Goal: Navigation & Orientation: Find specific page/section

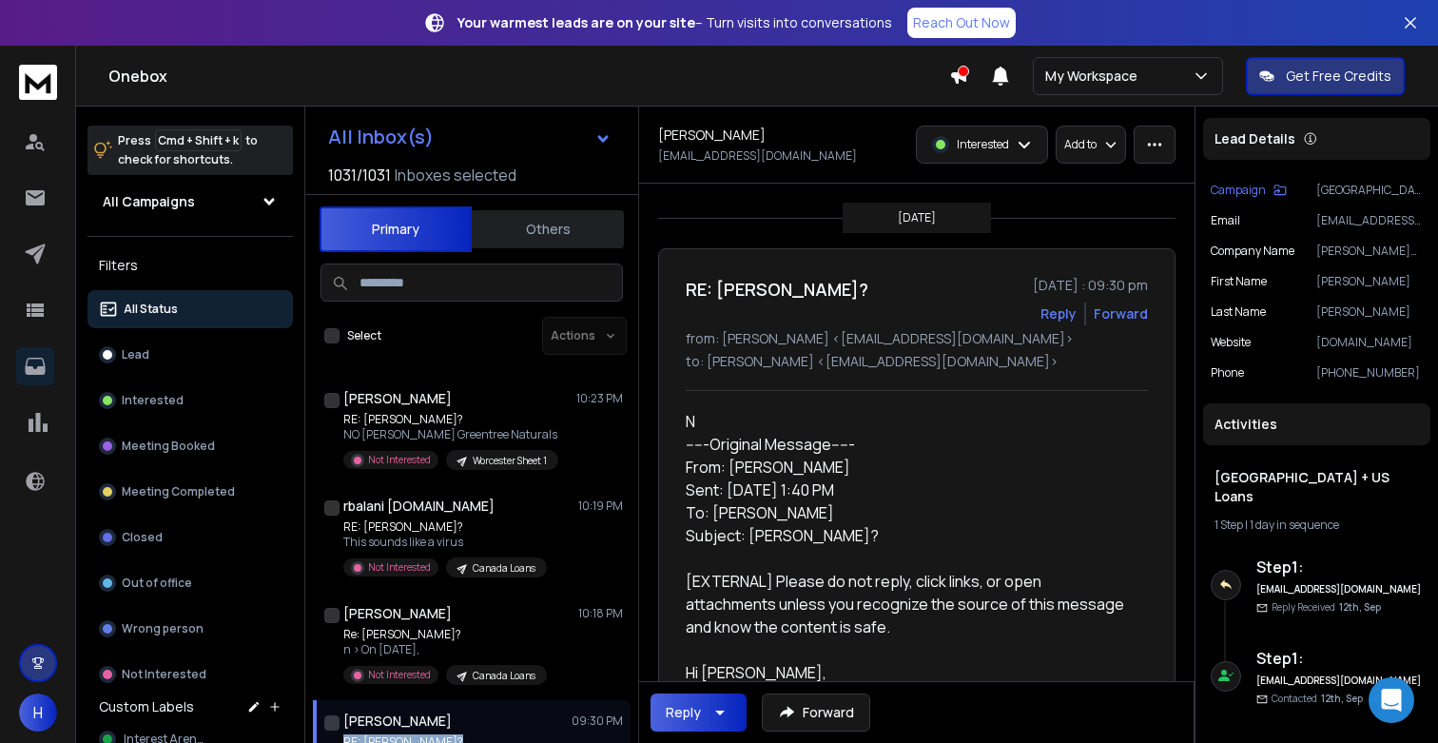
click at [553, 235] on button "Others" at bounding box center [548, 229] width 152 height 42
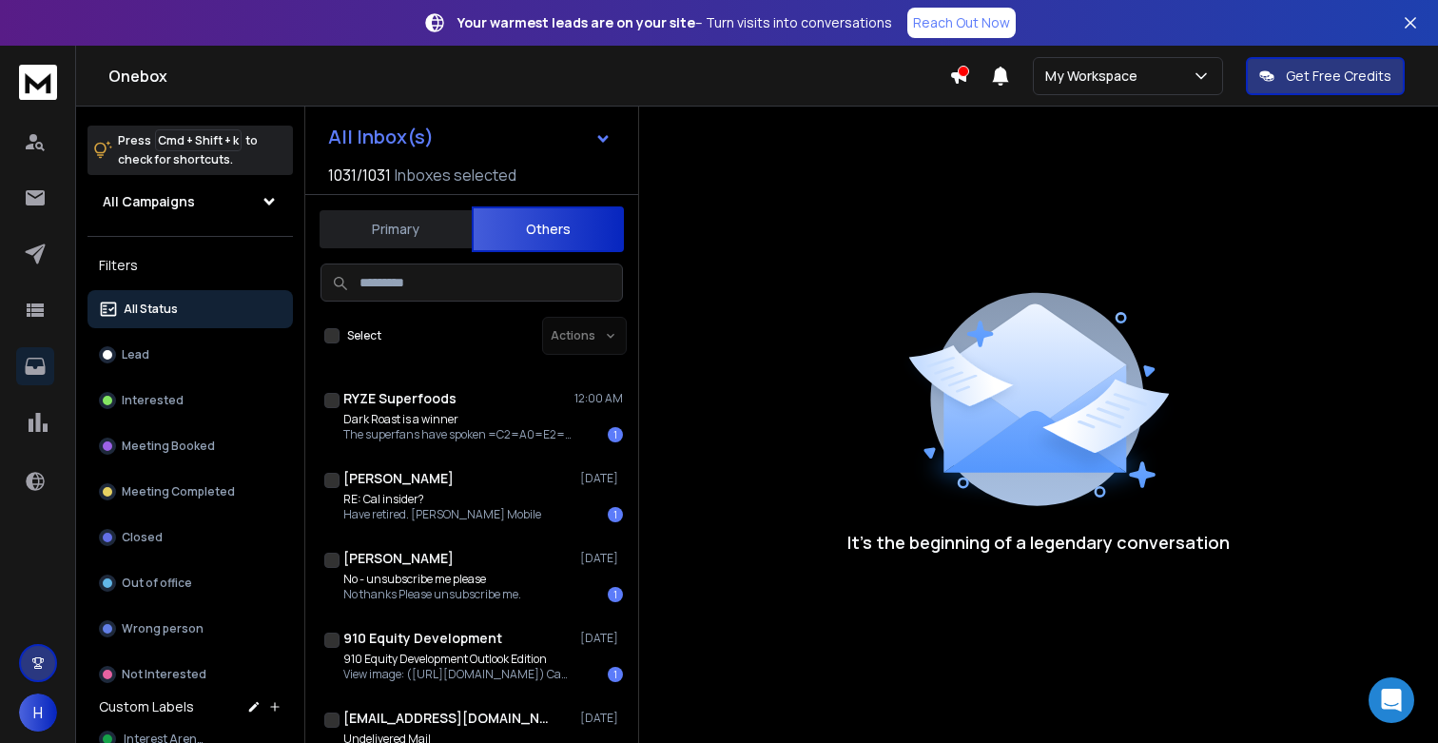
click at [385, 224] on button "Primary" at bounding box center [396, 229] width 152 height 42
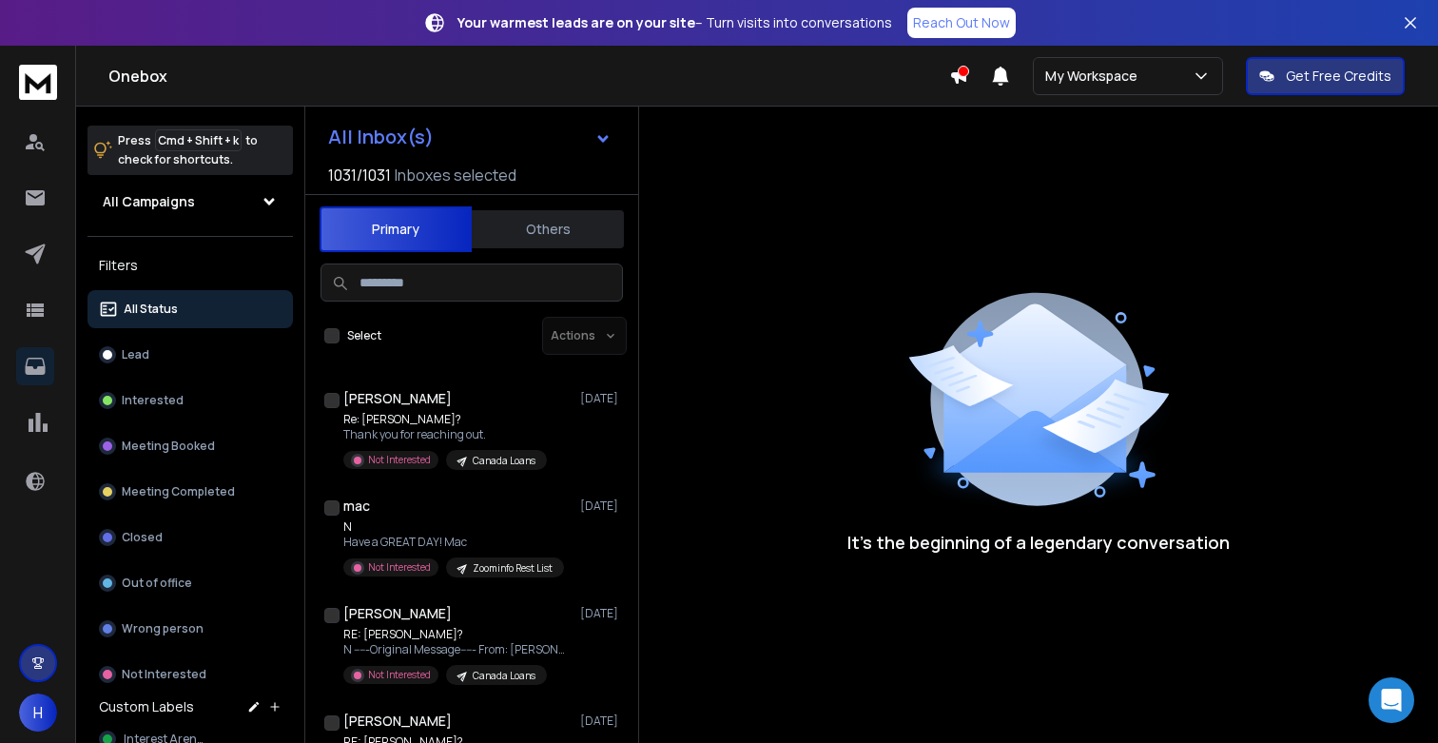
click at [507, 209] on button "Others" at bounding box center [548, 229] width 152 height 42
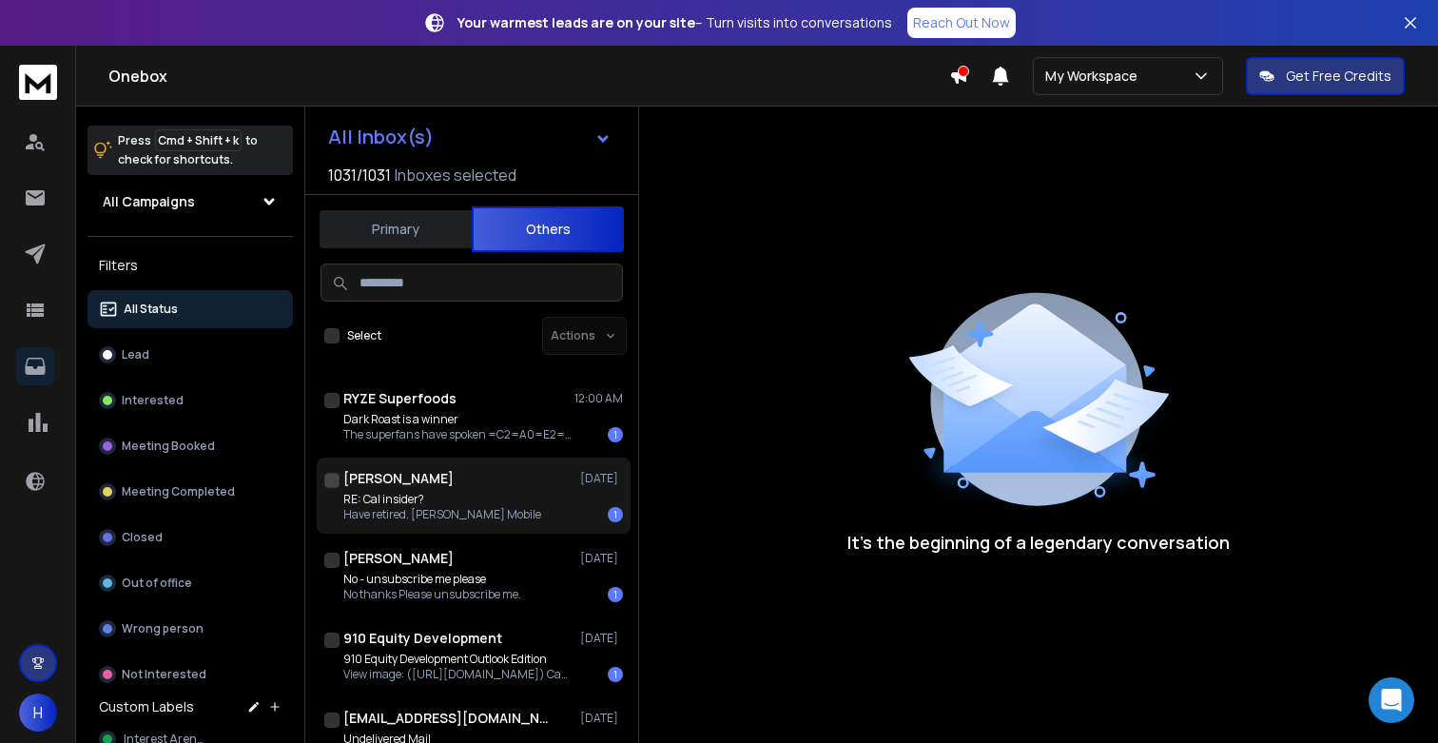
click at [468, 491] on div "[PERSON_NAME] [DATE] RE: Cal insider? Have retired. [PERSON_NAME] Mobile 1" at bounding box center [483, 495] width 280 height 53
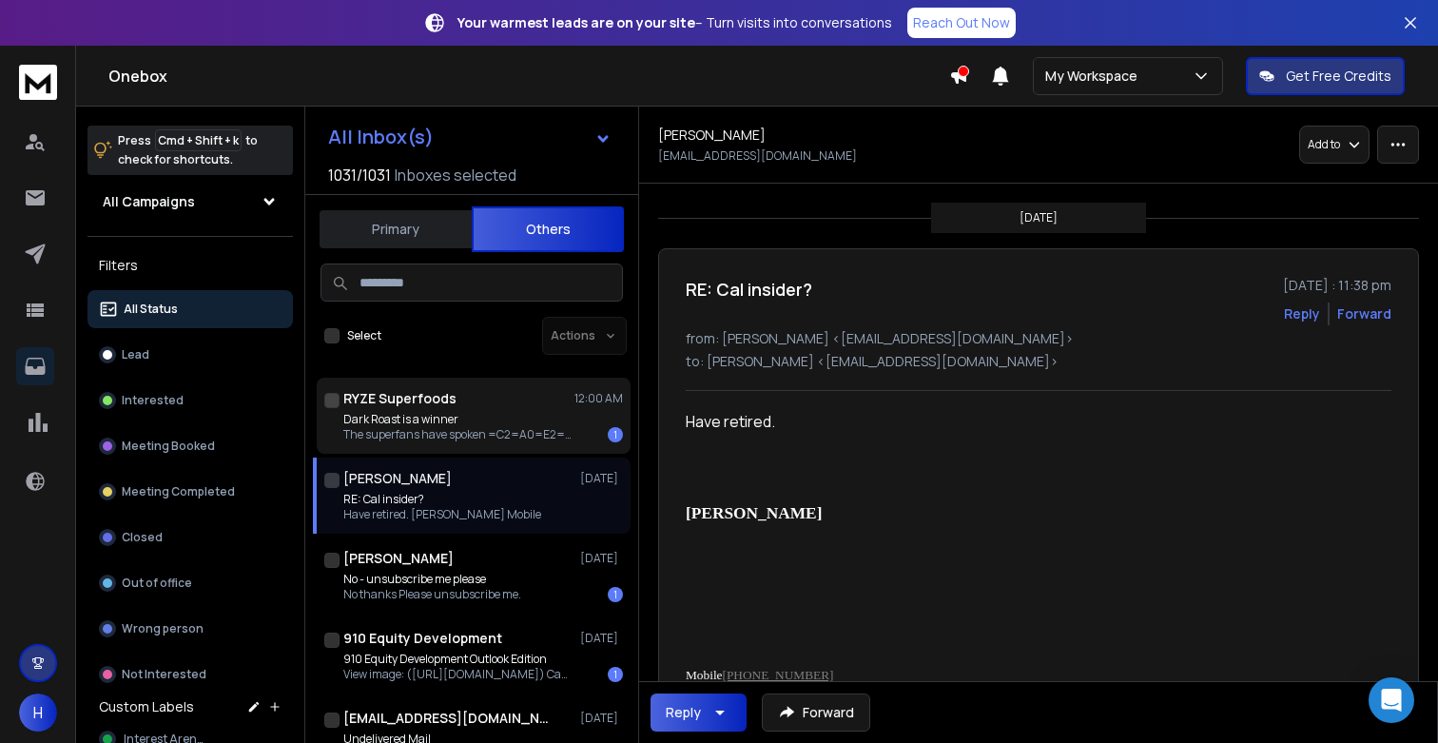
click at [476, 405] on div "RYZE Superfoods 12:00 AM" at bounding box center [483, 398] width 280 height 19
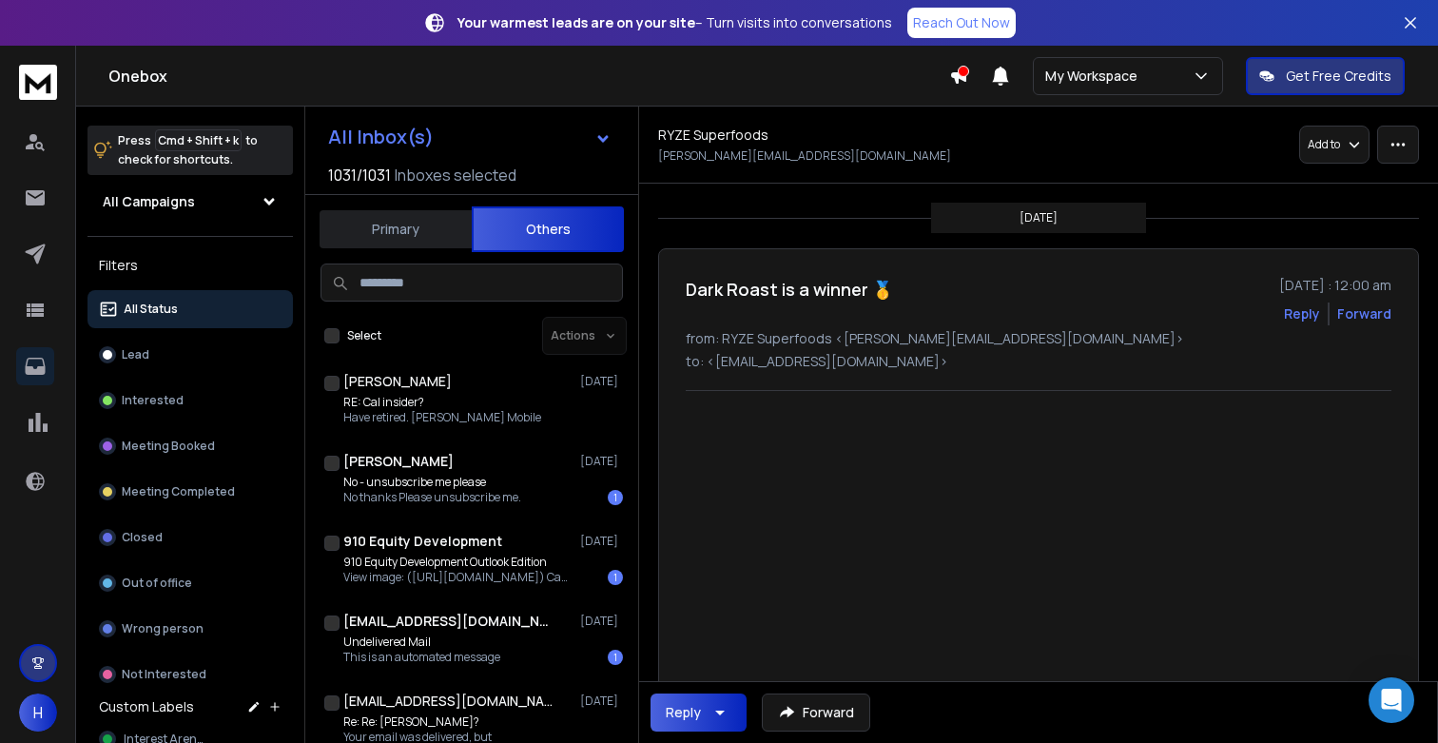
scroll to position [101, 0]
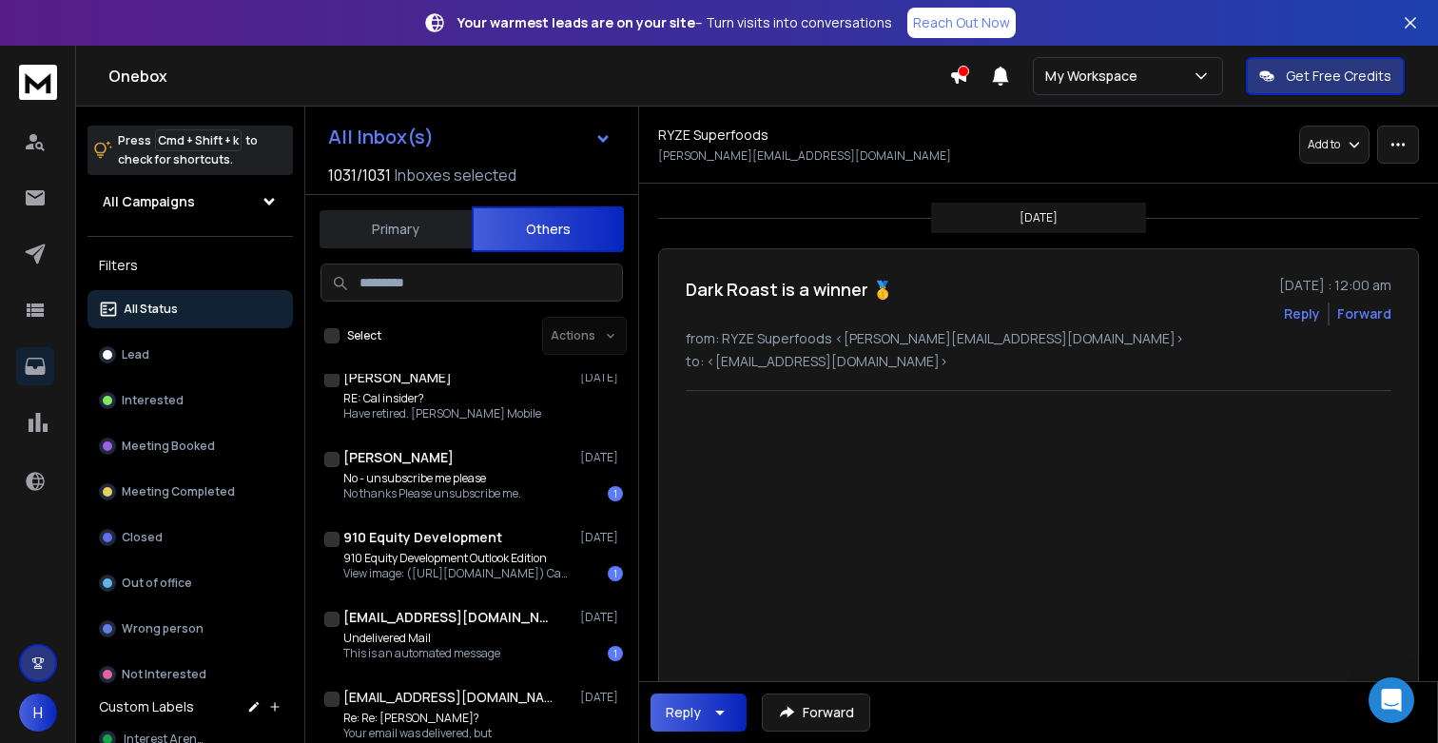
click at [478, 444] on div "[PERSON_NAME] [DATE] No - unsubscribe me please No thanks Please unsubscribe me…" at bounding box center [474, 475] width 314 height 76
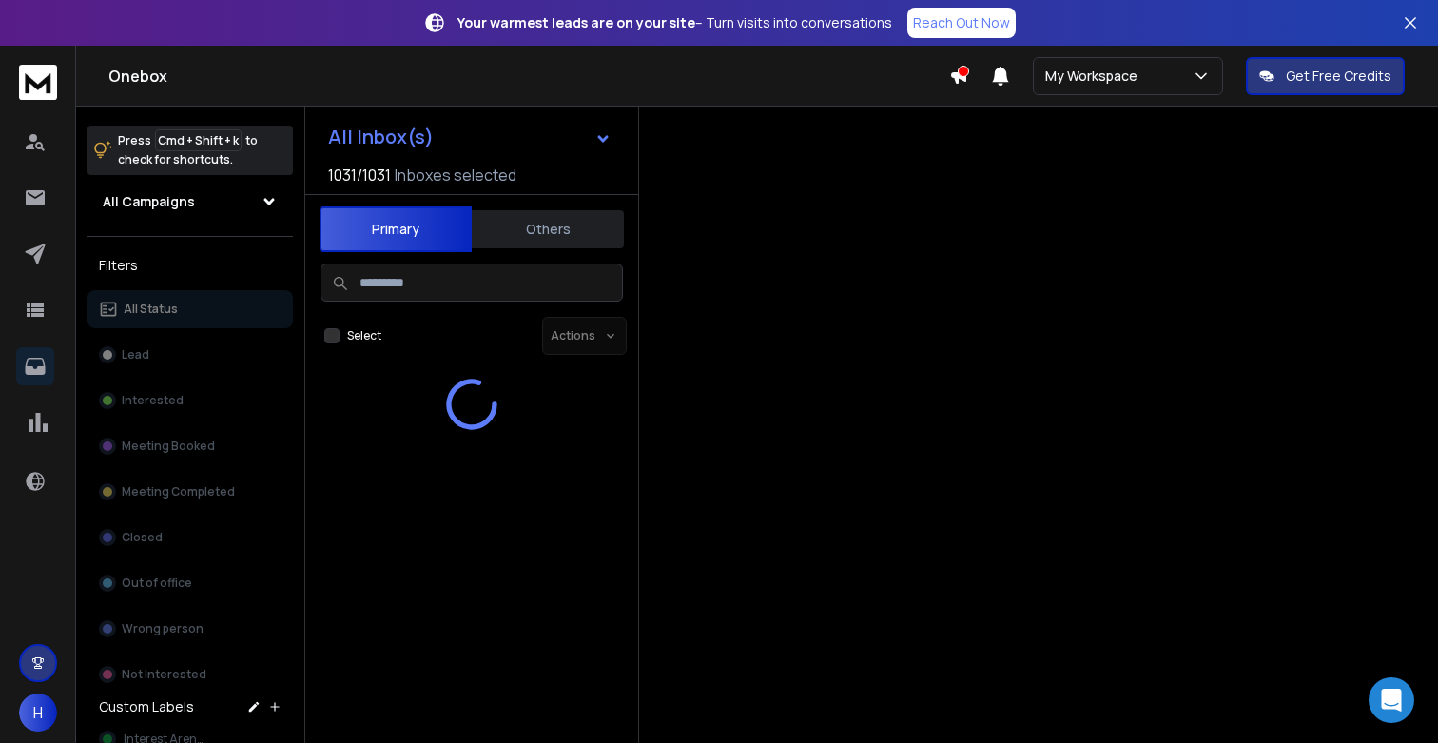
drag, startPoint x: 406, startPoint y: 235, endPoint x: 761, endPoint y: 29, distance: 410.0
click at [437, 222] on button "Primary" at bounding box center [396, 229] width 152 height 46
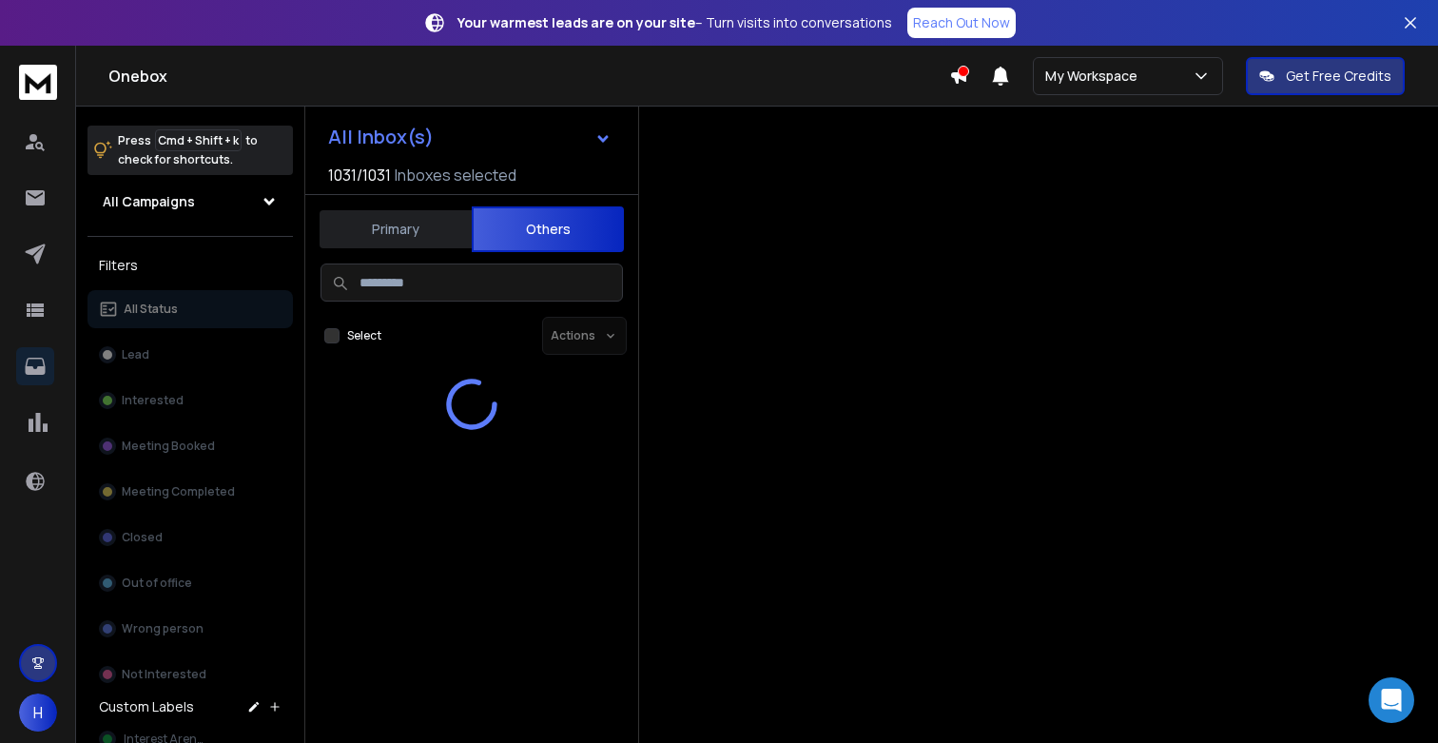
click at [525, 244] on button "Others" at bounding box center [548, 229] width 152 height 46
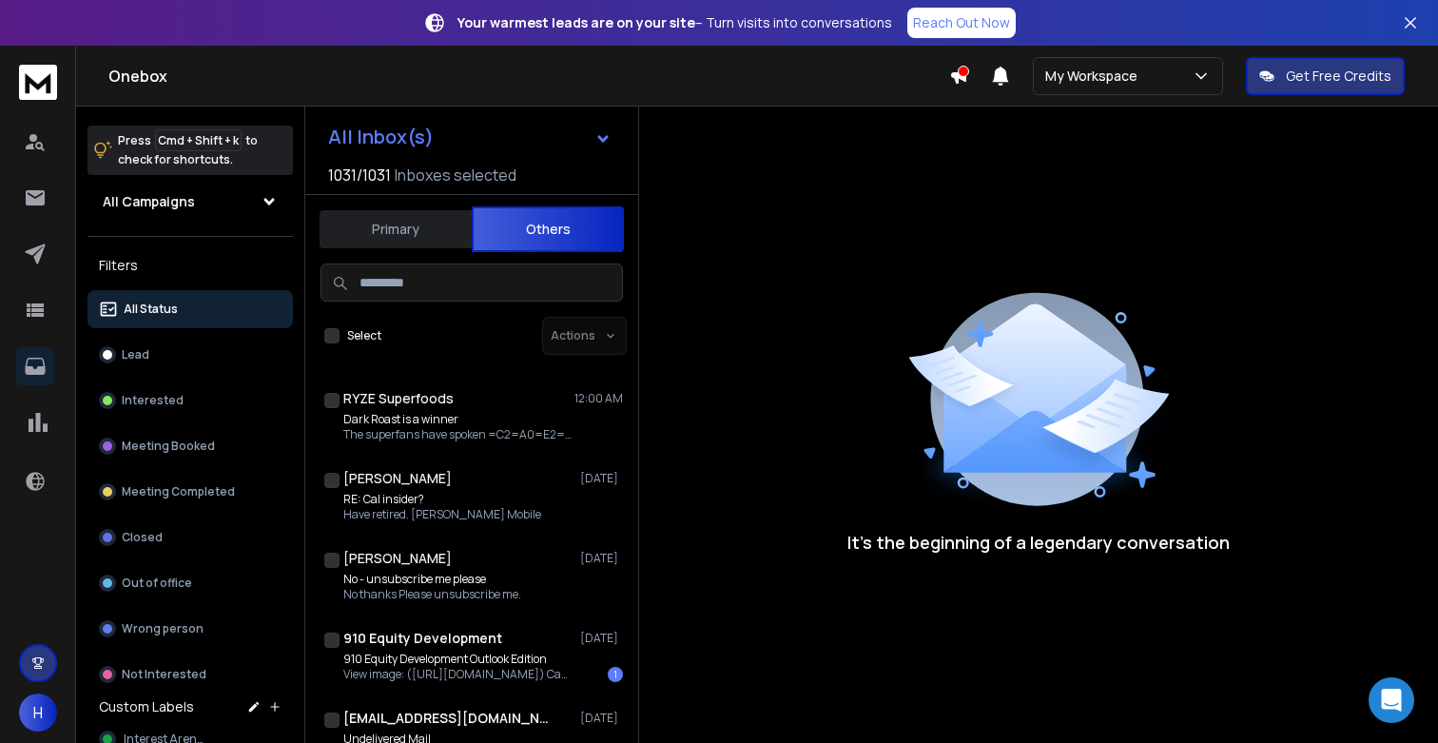
click at [436, 244] on button "Primary" at bounding box center [396, 229] width 152 height 42
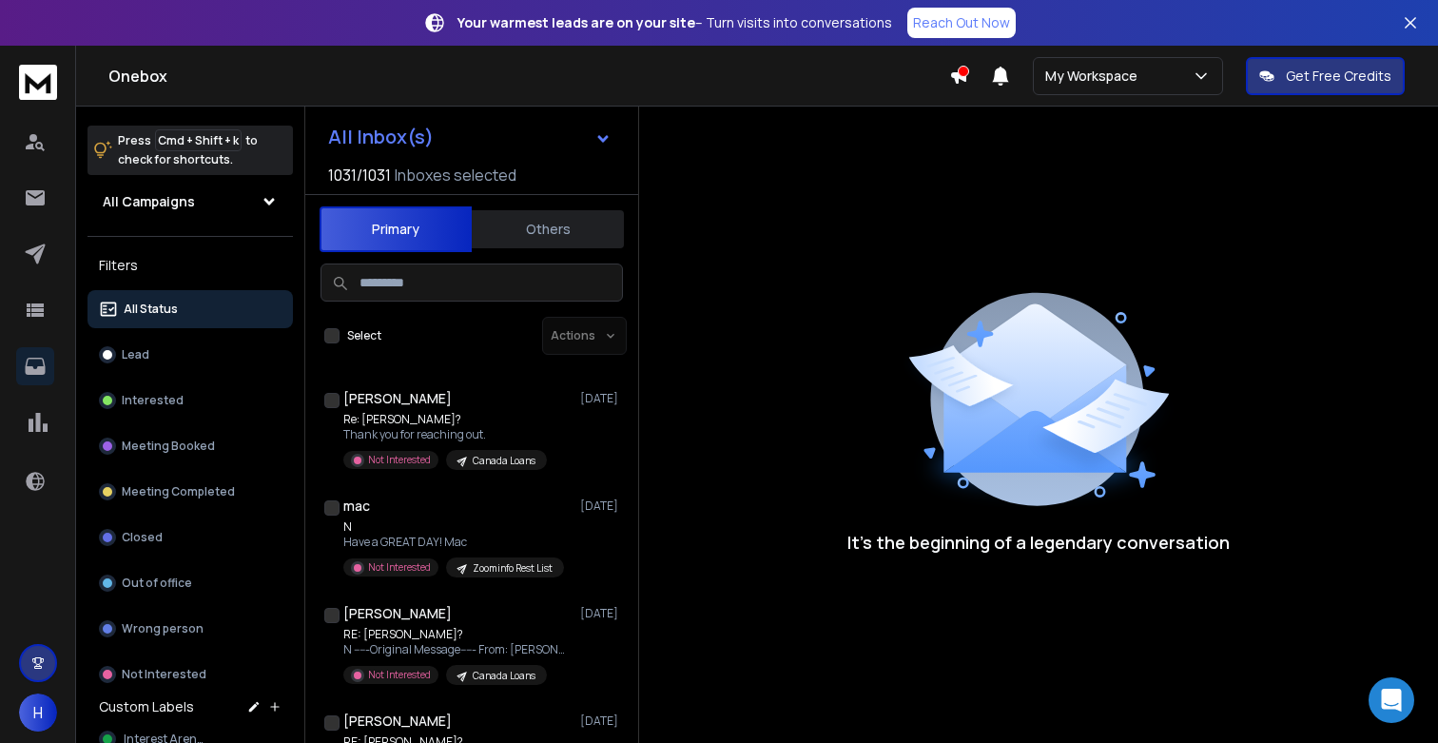
click at [483, 229] on button "Others" at bounding box center [548, 229] width 152 height 42
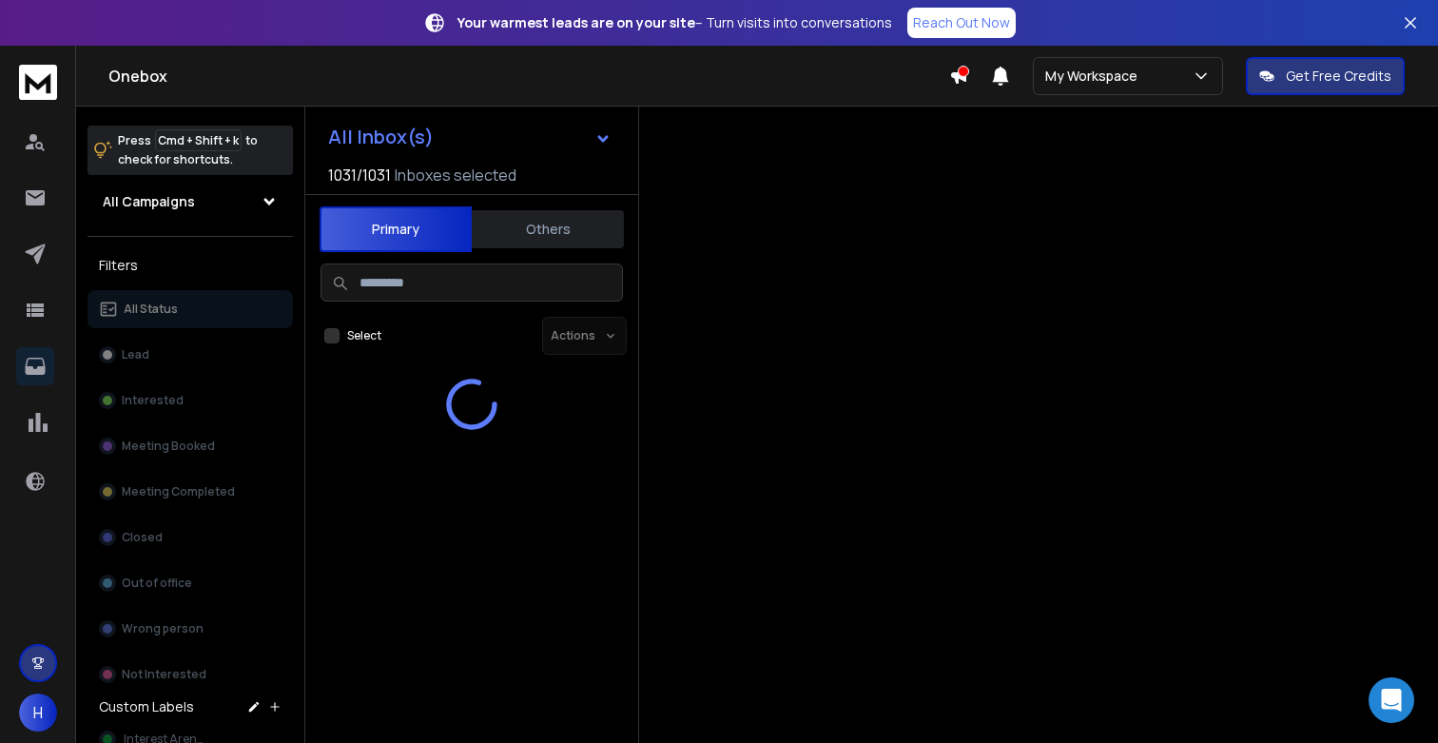
click at [424, 232] on button "Primary" at bounding box center [396, 229] width 152 height 46
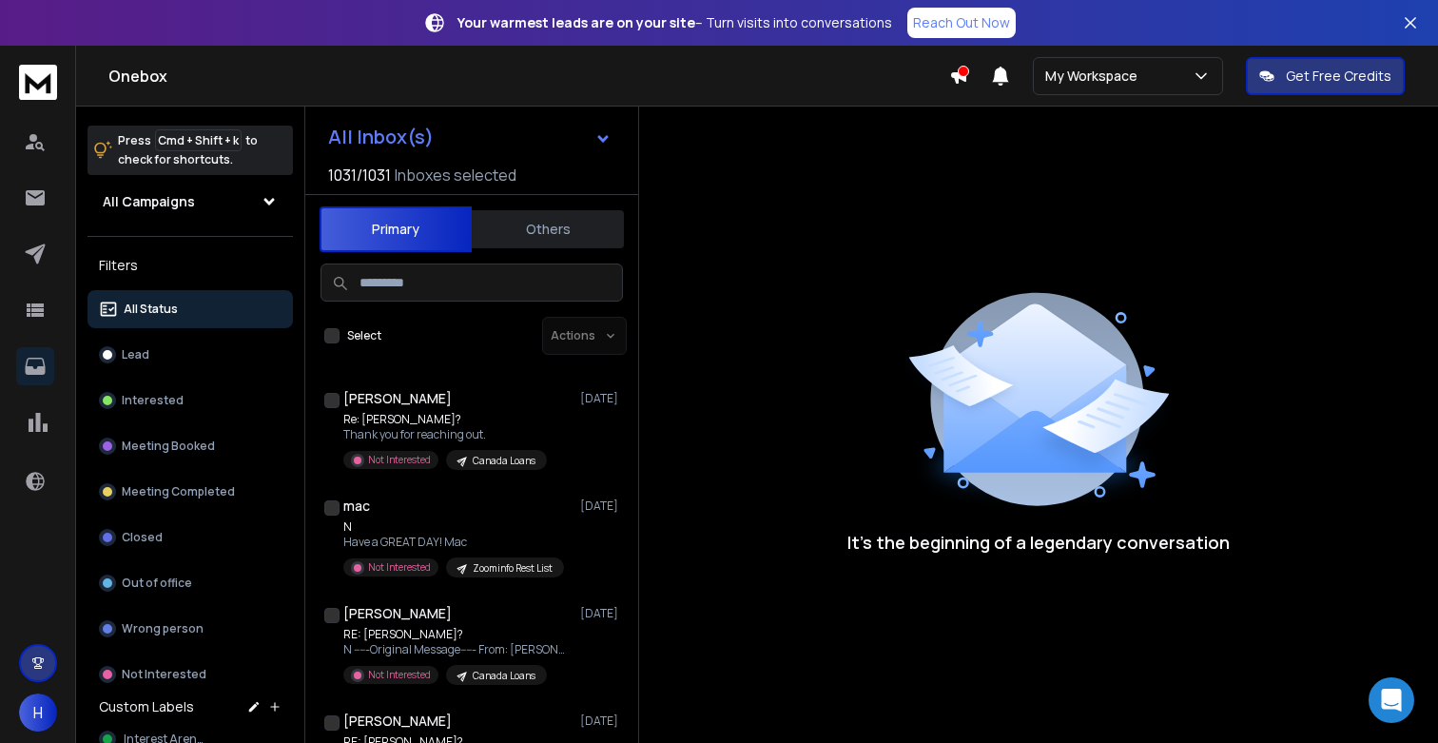
click at [516, 224] on button "Others" at bounding box center [548, 229] width 152 height 42
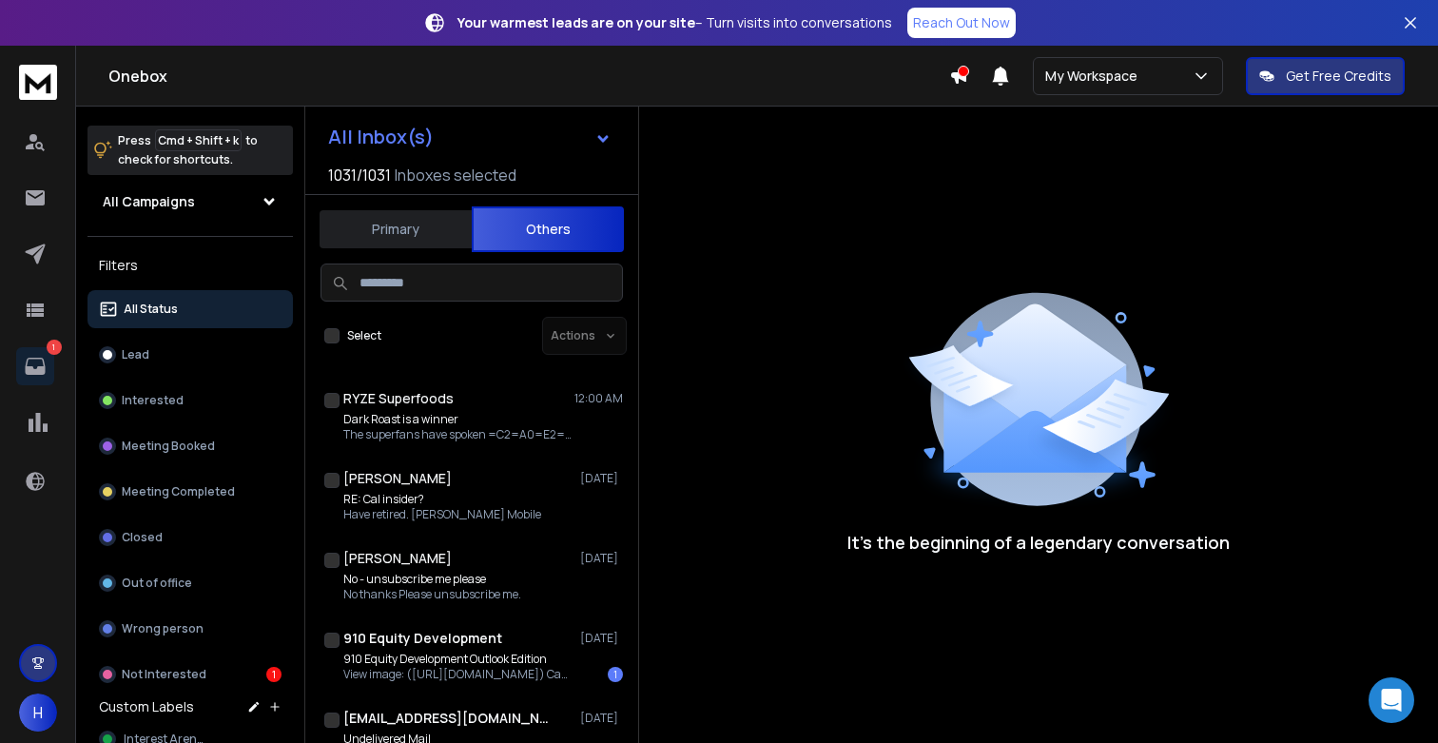
click at [408, 224] on button "Primary" at bounding box center [396, 229] width 152 height 42
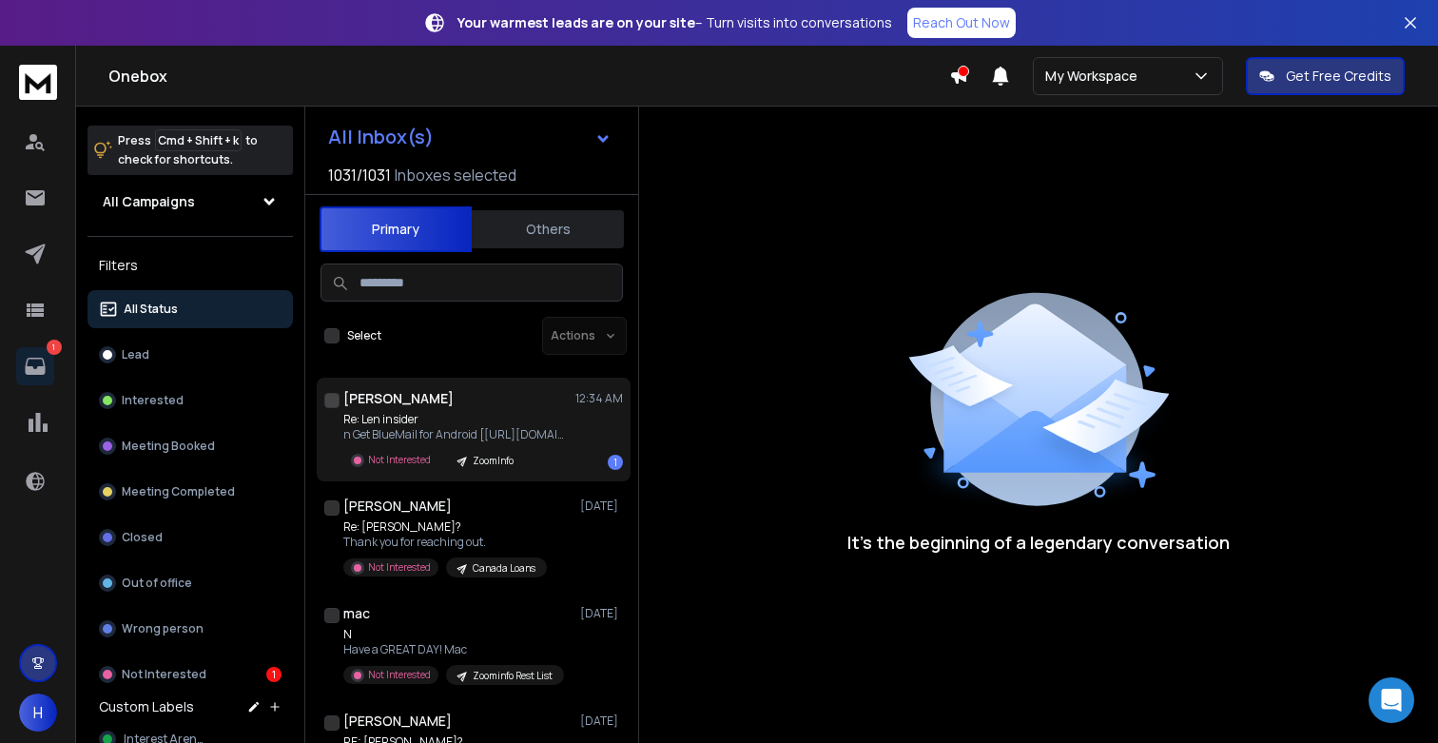
click at [503, 427] on p "n Get BlueMail for Android [[URL][DOMAIN_NAME]] On" at bounding box center [457, 434] width 228 height 15
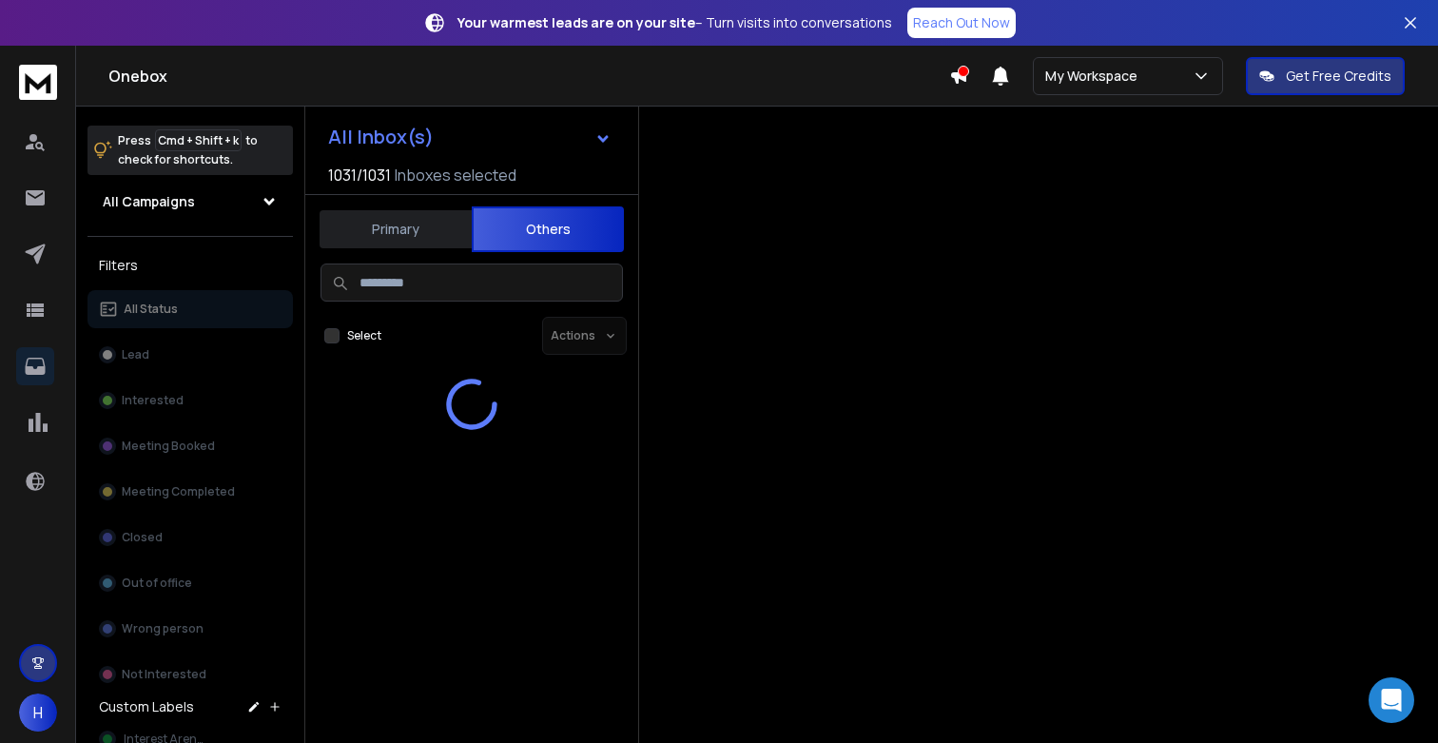
click at [540, 227] on button "Others" at bounding box center [548, 229] width 152 height 46
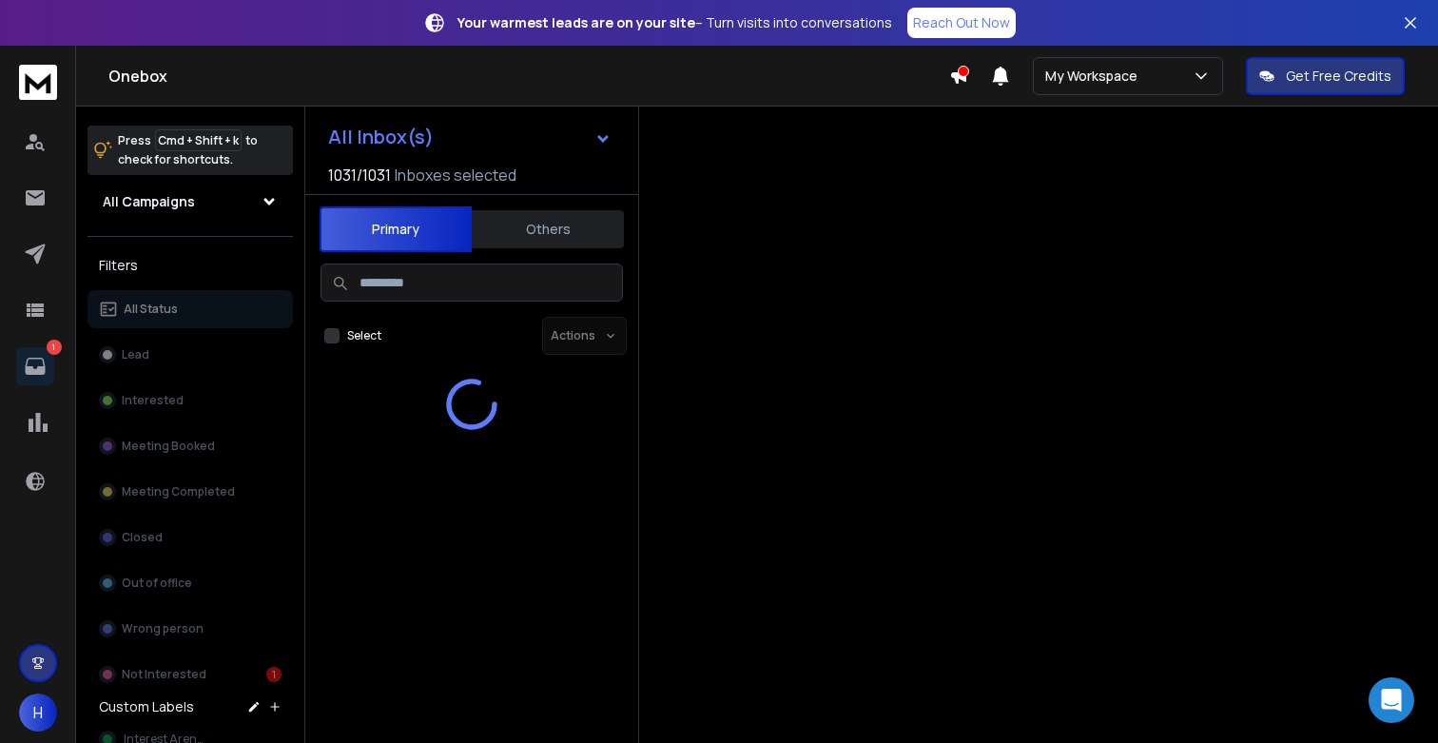
click at [416, 244] on button "Primary" at bounding box center [396, 229] width 152 height 46
